Goal: Information Seeking & Learning: Check status

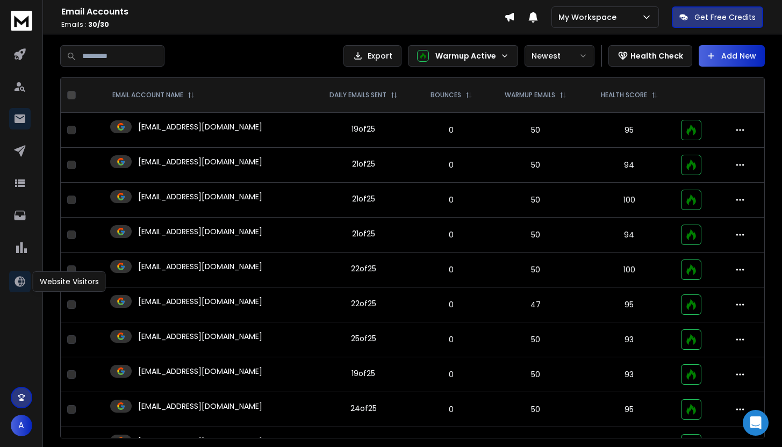
click at [26, 283] on icon at bounding box center [19, 281] width 13 height 13
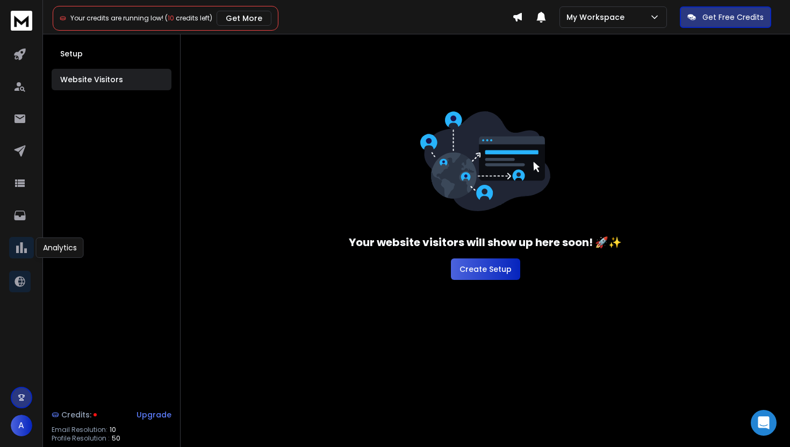
click at [20, 254] on icon at bounding box center [21, 248] width 16 height 16
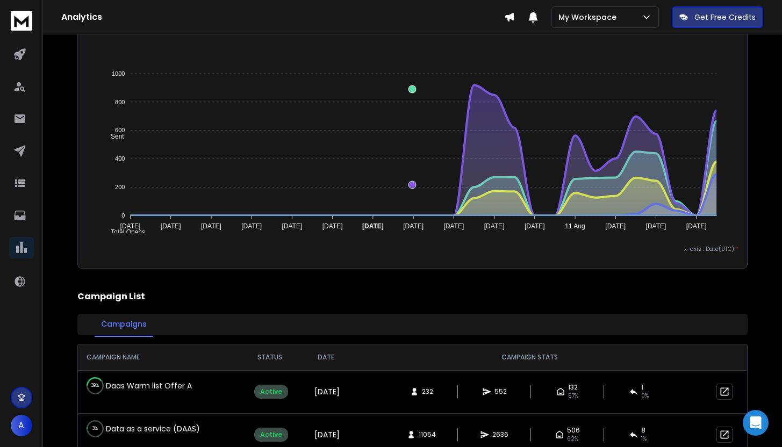
scroll to position [203, 0]
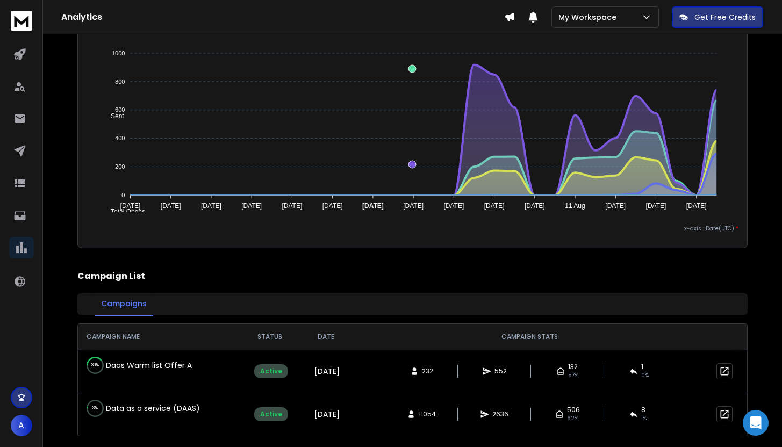
click at [723, 412] on icon at bounding box center [724, 414] width 11 height 11
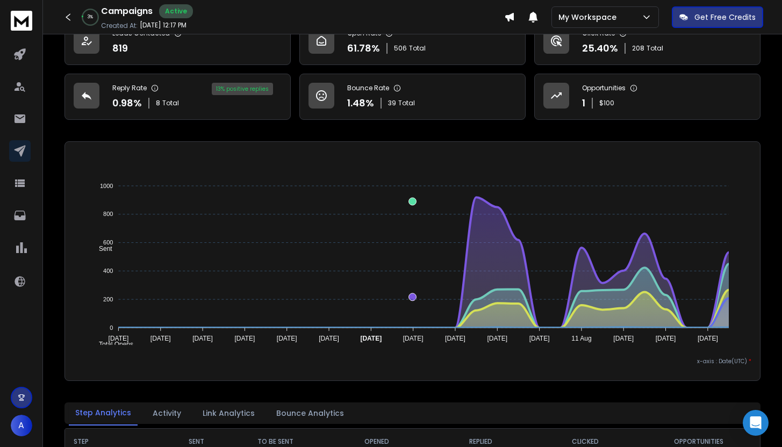
scroll to position [73, 0]
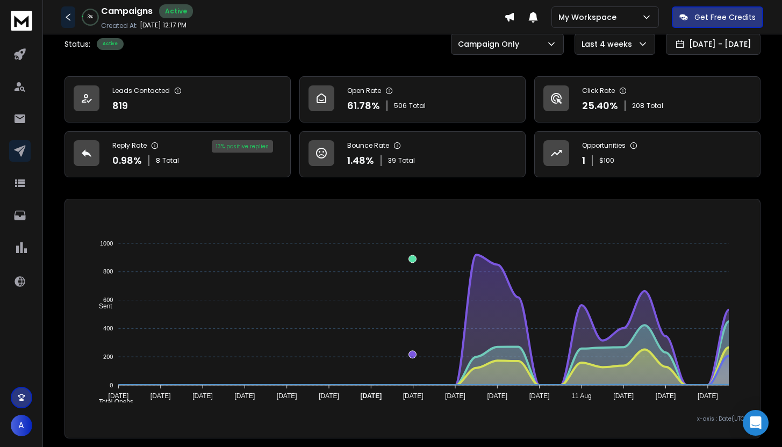
click at [69, 10] on button at bounding box center [68, 16] width 14 height 21
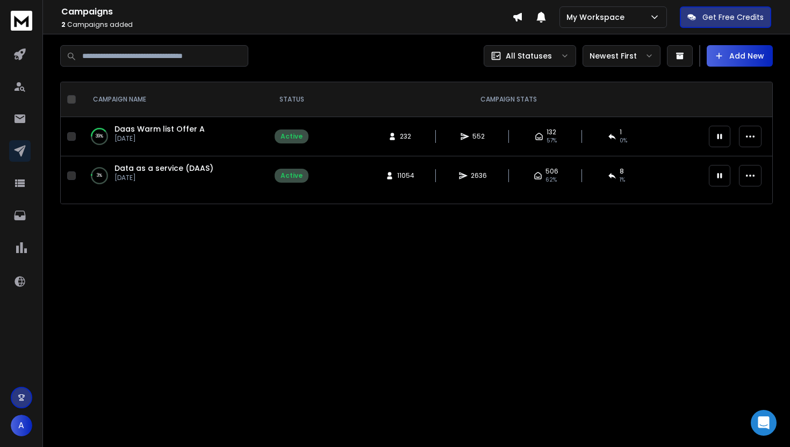
click at [741, 131] on button "button" at bounding box center [750, 136] width 23 height 21
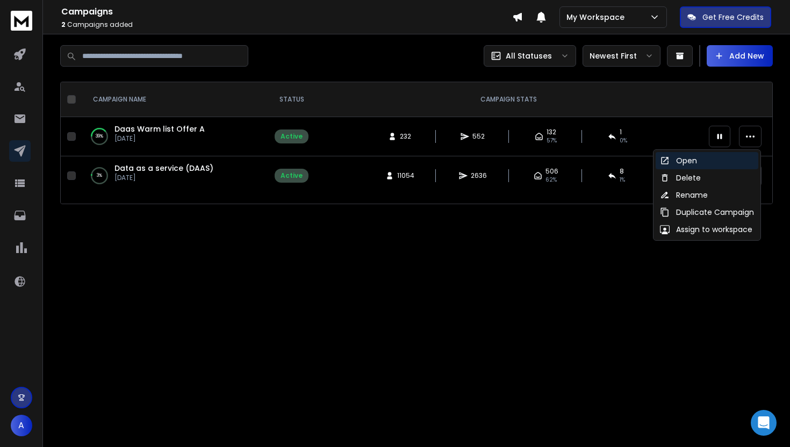
click at [677, 129] on div "232 552 132 57 % 1 0 %" at bounding box center [508, 136] width 375 height 17
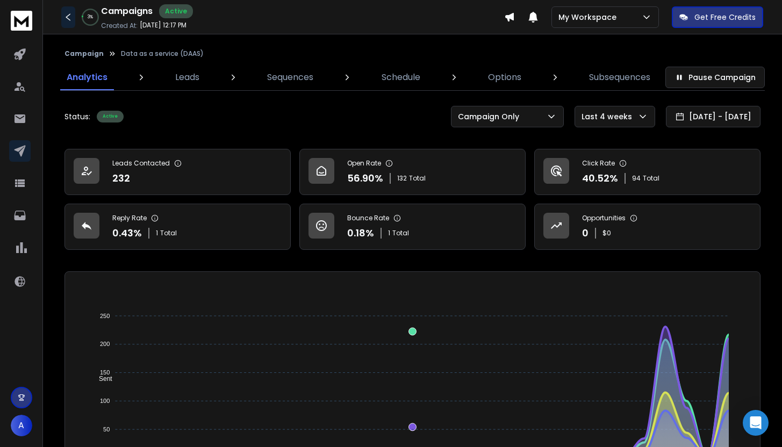
click at [67, 15] on icon at bounding box center [68, 17] width 10 height 10
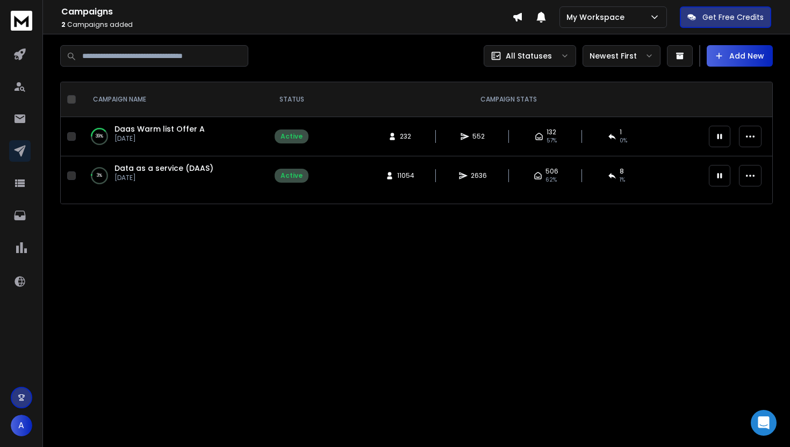
click at [751, 139] on icon "button" at bounding box center [750, 136] width 11 height 11
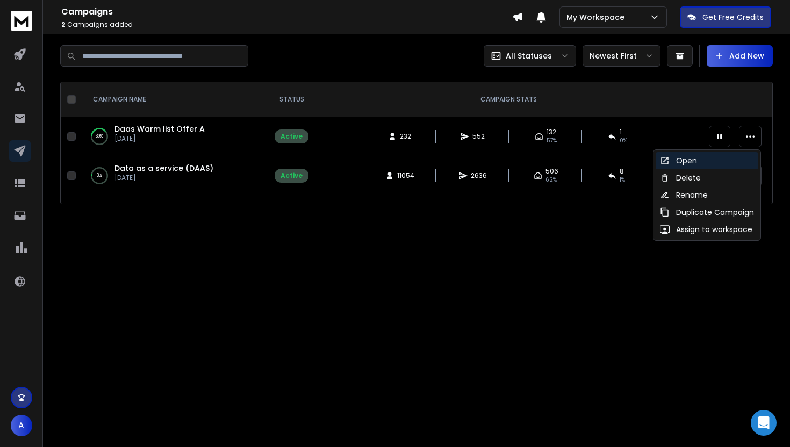
click at [751, 139] on icon "button" at bounding box center [750, 136] width 11 height 11
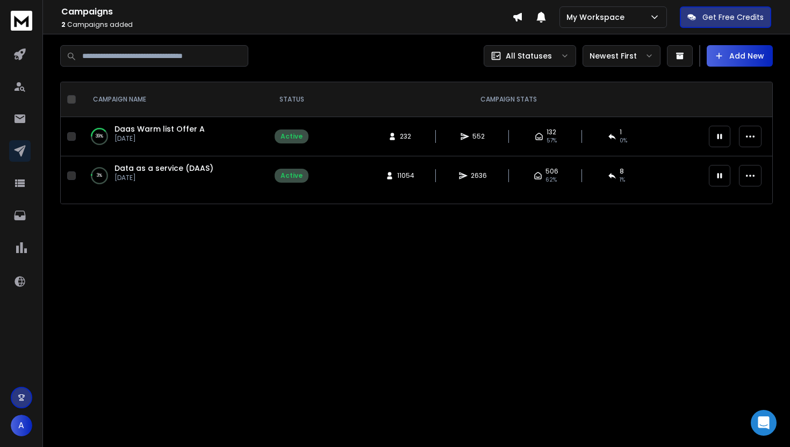
click at [748, 137] on icon "button" at bounding box center [750, 136] width 11 height 11
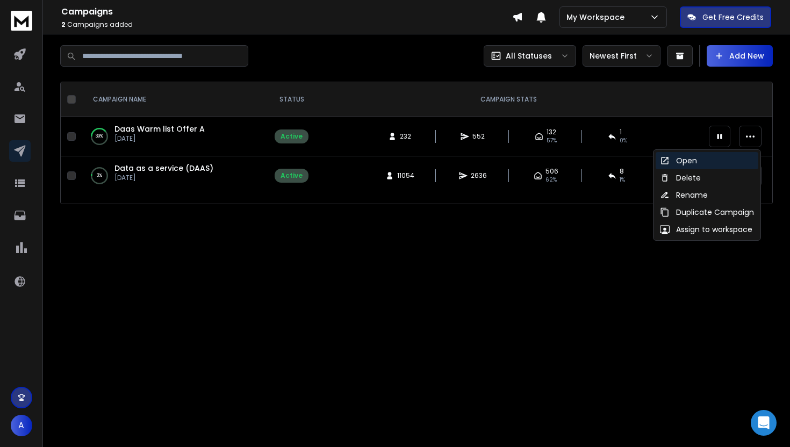
click at [742, 156] on div "Open" at bounding box center [707, 160] width 103 height 17
